Goal: Task Accomplishment & Management: Manage account settings

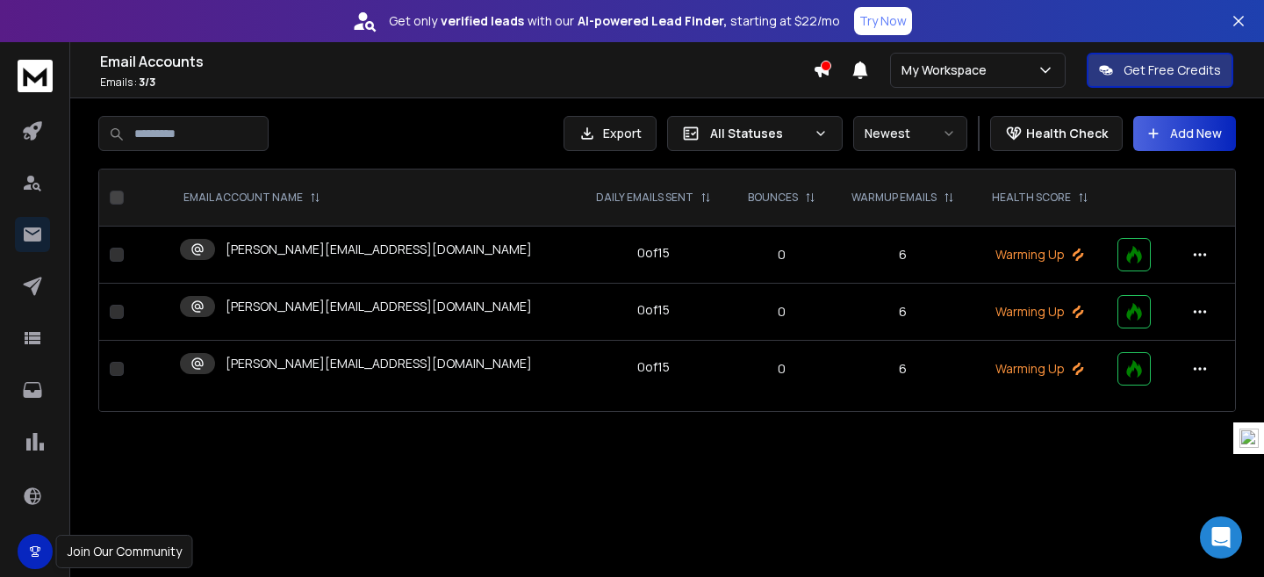
click at [38, 551] on icon at bounding box center [35, 551] width 11 height 14
click at [1236, 23] on icon at bounding box center [1238, 21] width 11 height 11
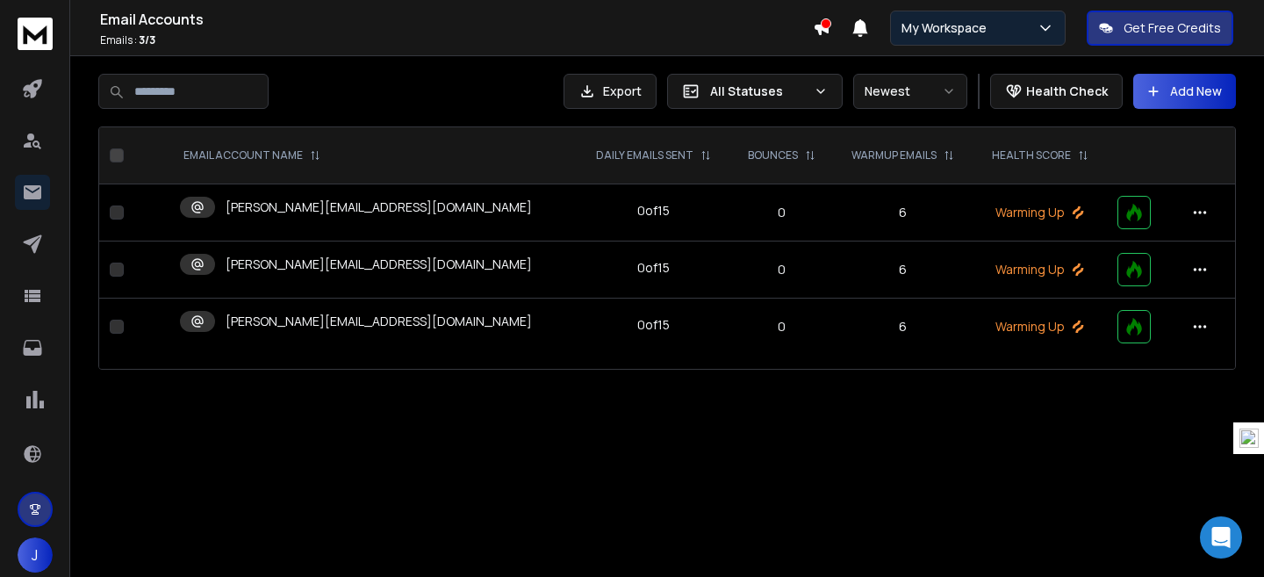
click at [922, 19] on p "My Workspace" at bounding box center [947, 28] width 92 height 18
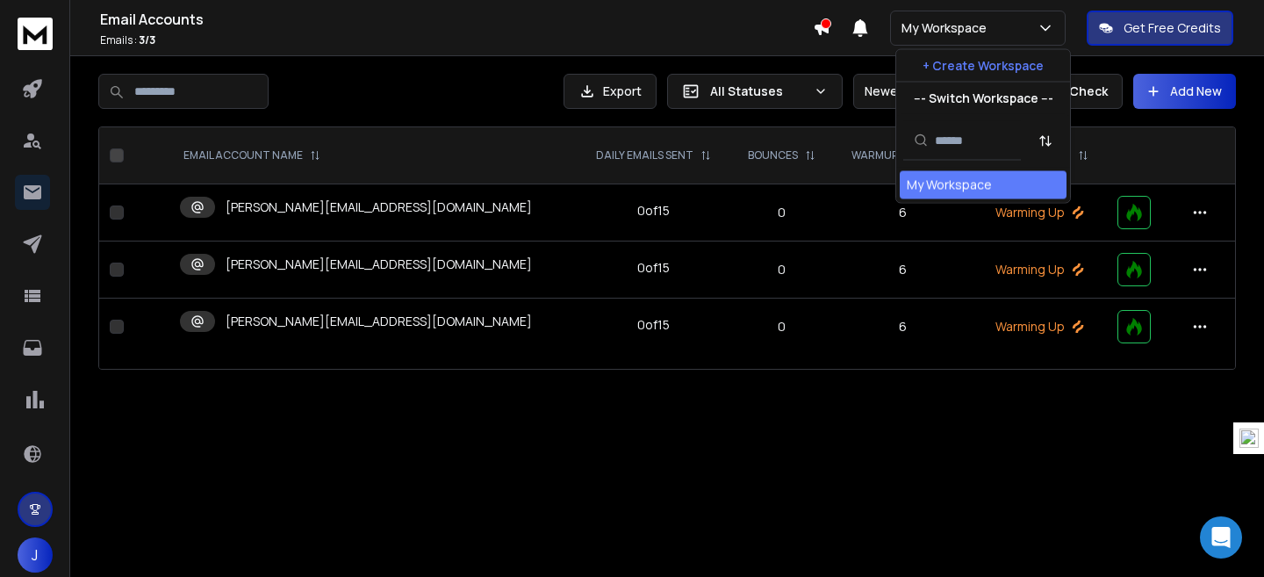
click at [35, 28] on img at bounding box center [35, 34] width 35 height 32
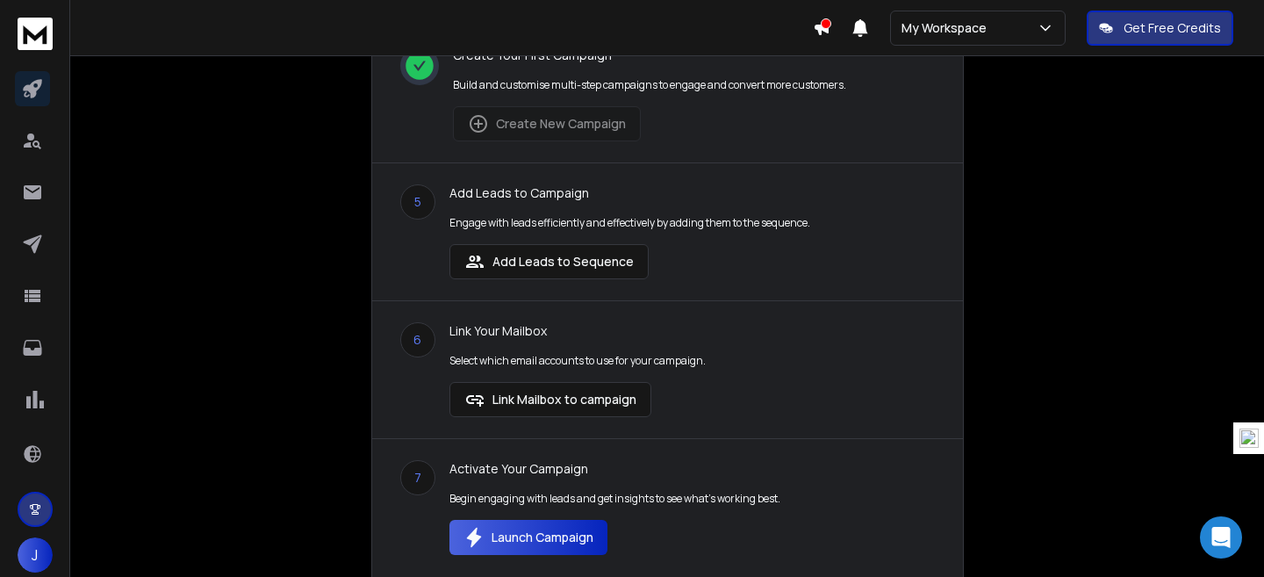
scroll to position [627, 0]
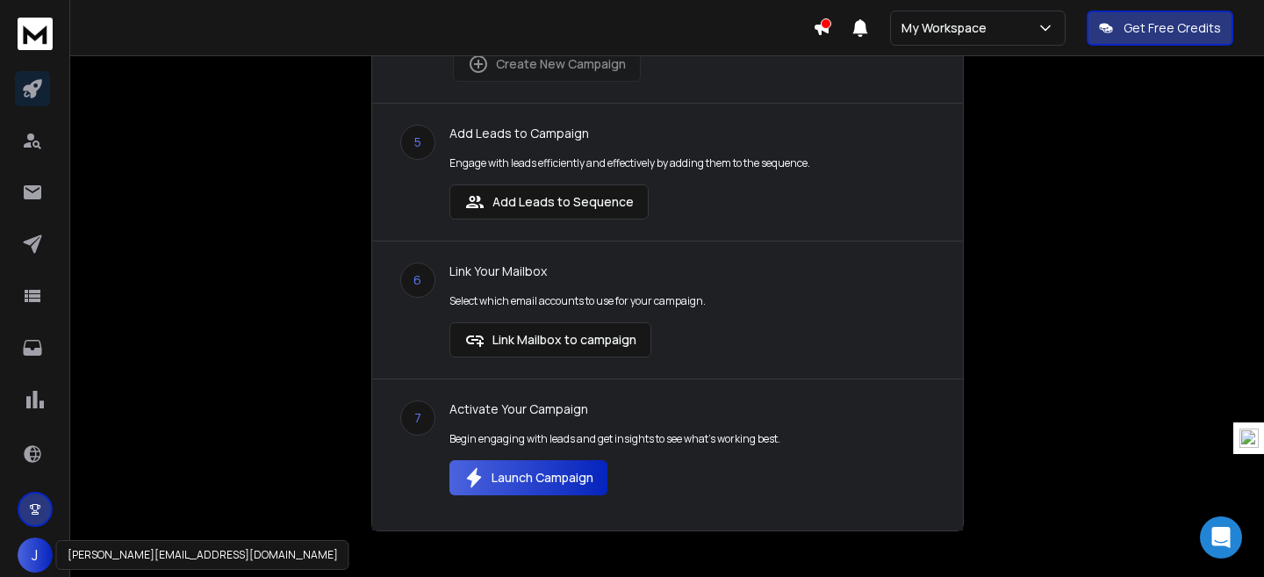
click at [50, 566] on button "J" at bounding box center [35, 554] width 35 height 35
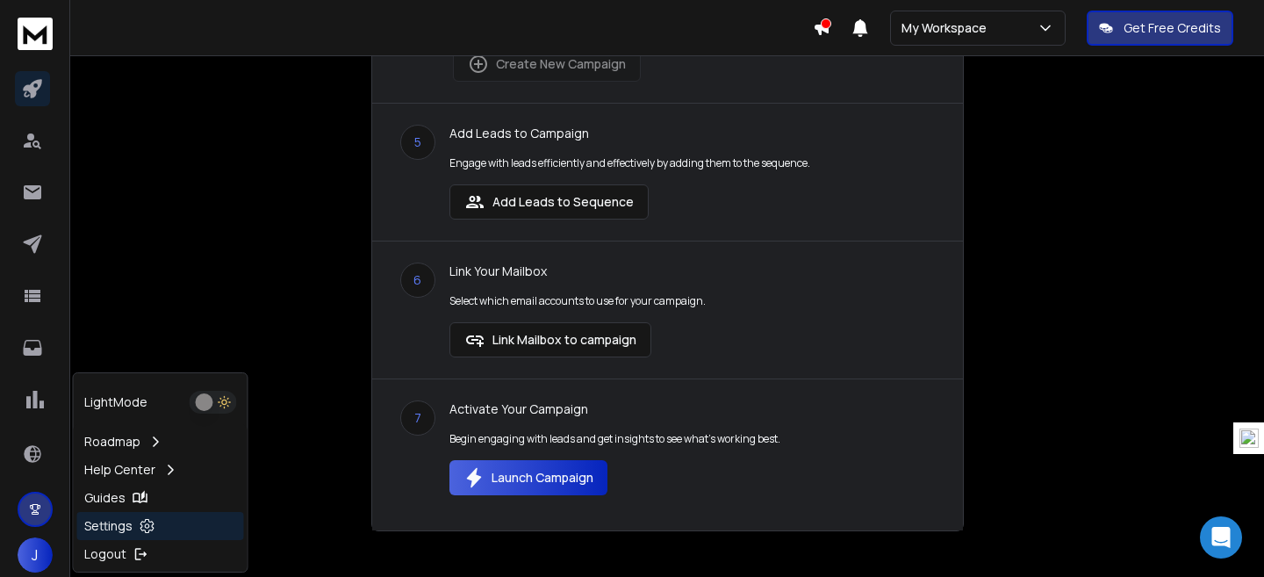
click at [104, 524] on p "Settings" at bounding box center [108, 526] width 48 height 18
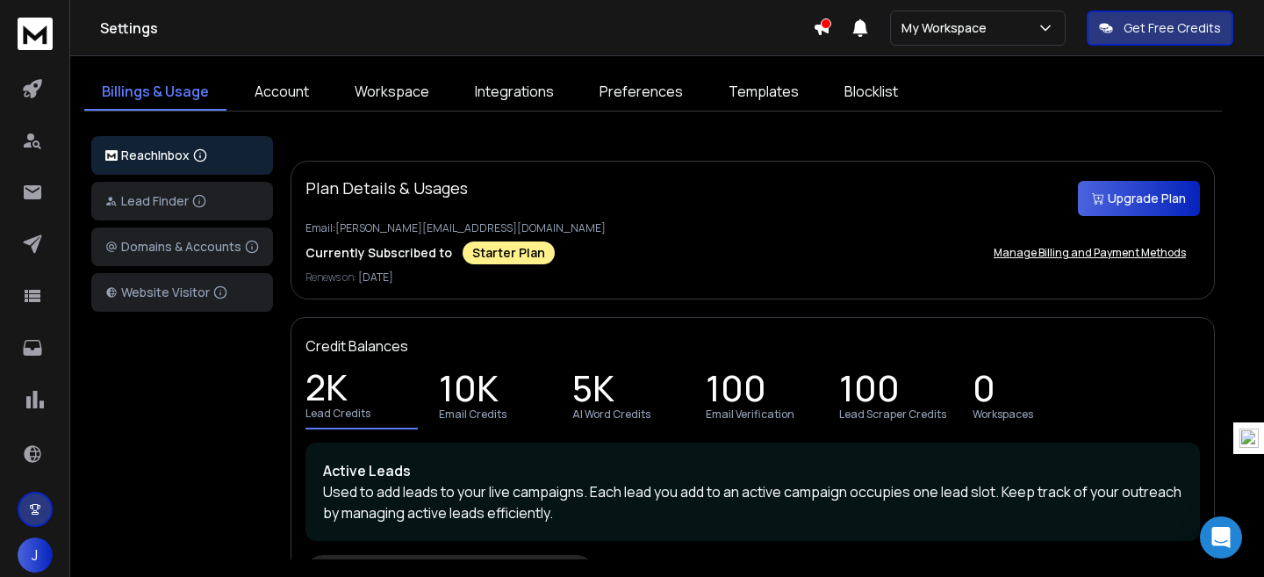
click at [1031, 253] on p "Manage Billing and Payment Methods" at bounding box center [1090, 253] width 192 height 14
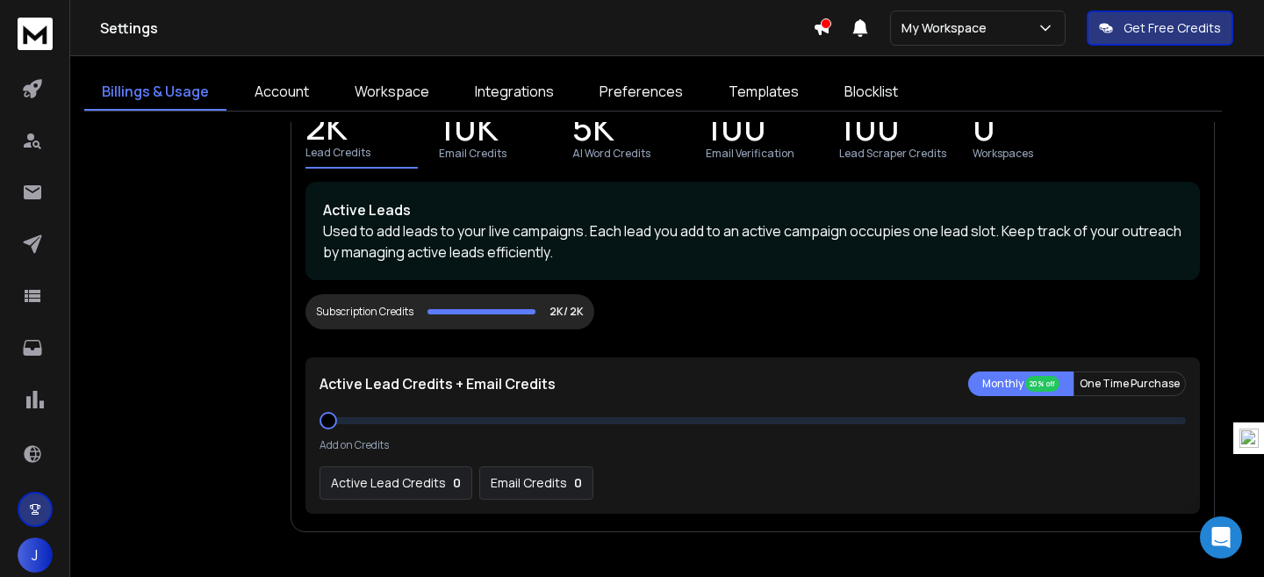
scroll to position [307, 0]
